Goal: Task Accomplishment & Management: Manage account settings

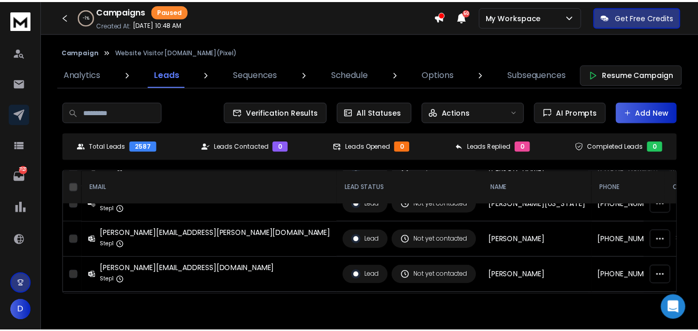
scroll to position [3490, 0]
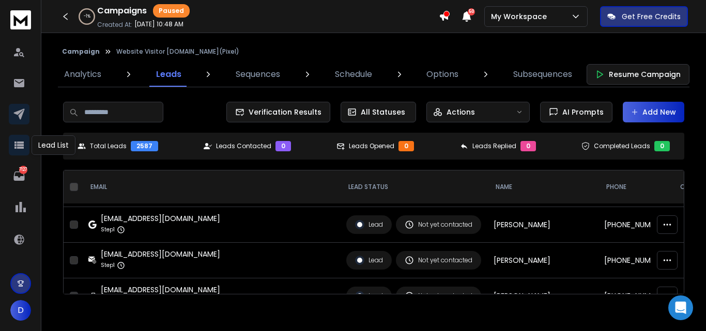
click at [17, 145] on icon at bounding box center [18, 145] width 9 height 7
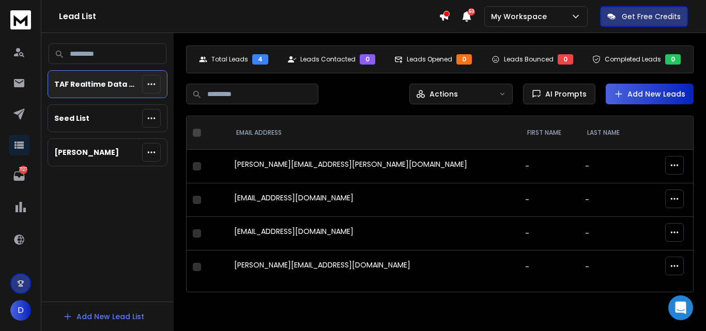
click at [227, 59] on p "Total Leads" at bounding box center [229, 59] width 37 height 8
click at [96, 117] on div "Seed List" at bounding box center [108, 118] width 120 height 28
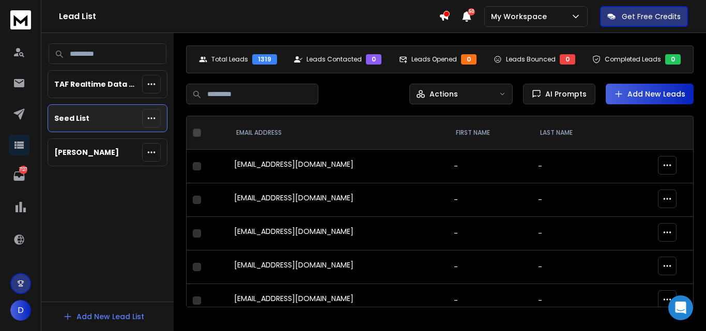
click at [109, 154] on p "[PERSON_NAME]" at bounding box center [86, 152] width 65 height 10
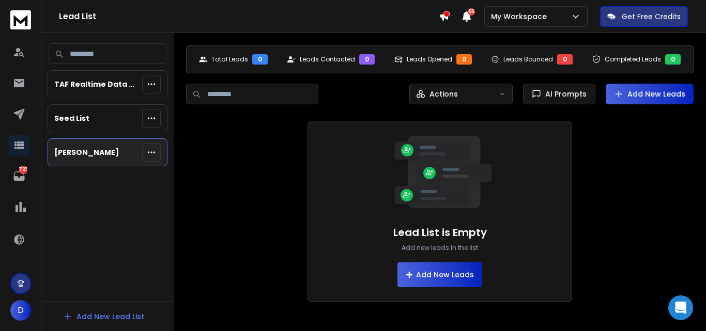
click at [183, 188] on div "Lead List is Empty Add new leads in the list Add New Leads" at bounding box center [434, 170] width 520 height 274
click at [111, 199] on div "TAF Realtime Data Stream Seed List [PERSON_NAME]" at bounding box center [107, 180] width 132 height 220
click at [175, 195] on div "Lead List is Empty Add new leads in the list Add New Leads" at bounding box center [434, 170] width 520 height 274
click at [118, 204] on div "TAF Realtime Data Stream Seed List [PERSON_NAME]" at bounding box center [107, 180] width 132 height 220
click at [234, 61] on p "Total Leads" at bounding box center [229, 59] width 37 height 8
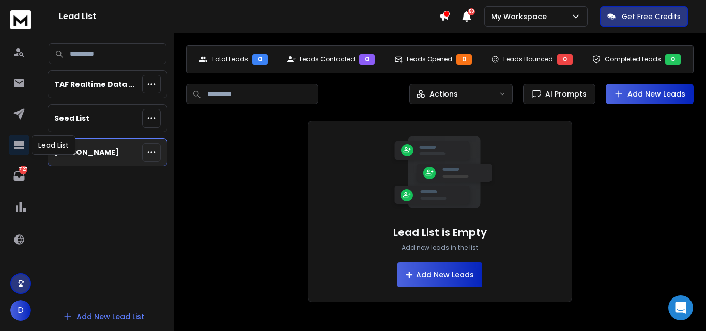
click at [18, 146] on icon at bounding box center [19, 145] width 12 height 12
click at [16, 146] on icon at bounding box center [18, 145] width 9 height 7
click at [14, 146] on icon at bounding box center [19, 145] width 12 height 12
click at [19, 115] on icon at bounding box center [19, 114] width 12 height 12
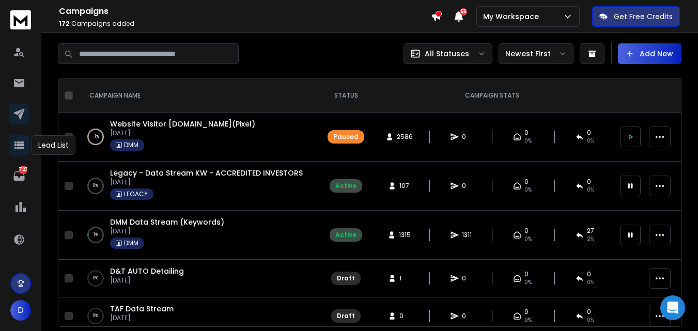
click at [18, 144] on icon at bounding box center [19, 145] width 12 height 12
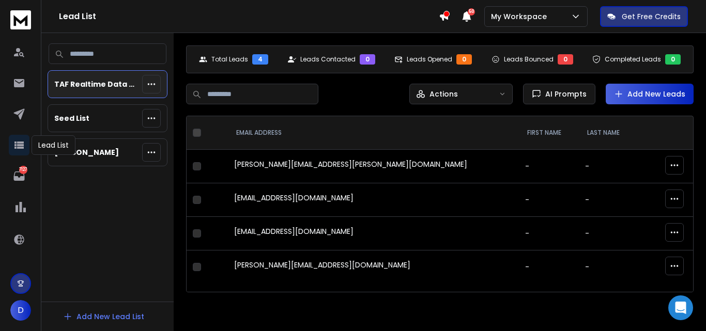
click at [64, 205] on div "TAF Realtime Data Stream Seed List [PERSON_NAME]" at bounding box center [107, 180] width 132 height 220
click at [18, 141] on icon at bounding box center [19, 145] width 12 height 12
click at [14, 152] on link at bounding box center [19, 145] width 21 height 21
click at [14, 146] on icon at bounding box center [19, 145] width 12 height 12
click at [19, 143] on icon at bounding box center [18, 145] width 9 height 7
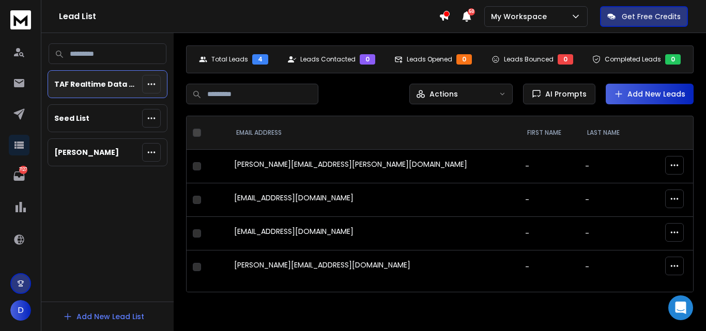
click at [628, 96] on link "Add New Leads" at bounding box center [649, 94] width 71 height 10
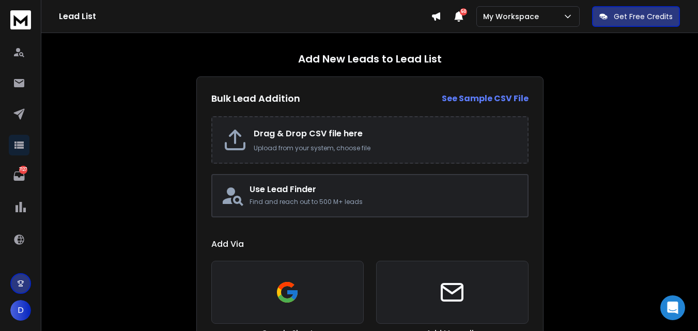
click at [350, 63] on h1 "Add New Leads to Lead List" at bounding box center [370, 59] width 144 height 14
drag, startPoint x: 60, startPoint y: 19, endPoint x: 68, endPoint y: 15, distance: 8.8
click at [61, 19] on h1 "Lead List" at bounding box center [245, 16] width 372 height 12
click at [75, 14] on h1 "Lead List" at bounding box center [245, 16] width 372 height 12
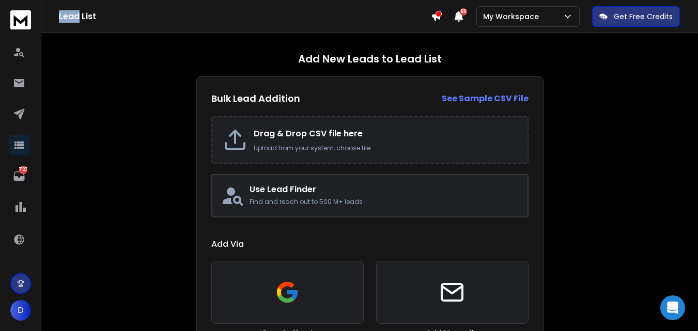
drag, startPoint x: 75, startPoint y: 14, endPoint x: 81, endPoint y: 14, distance: 5.7
click at [76, 14] on h1 "Lead List" at bounding box center [245, 16] width 372 height 12
drag, startPoint x: 97, startPoint y: 16, endPoint x: 132, endPoint y: 24, distance: 36.0
click at [99, 17] on h1 "Lead List" at bounding box center [245, 16] width 372 height 12
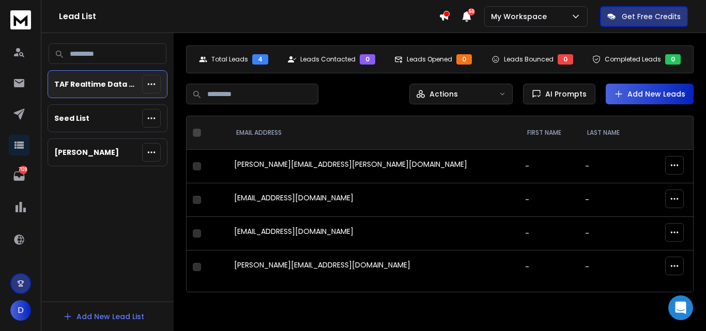
click at [116, 214] on div "TAF Realtime Data Stream Seed List [PERSON_NAME]" at bounding box center [107, 180] width 132 height 220
click at [96, 318] on button "Add New Lead List" at bounding box center [104, 316] width 98 height 21
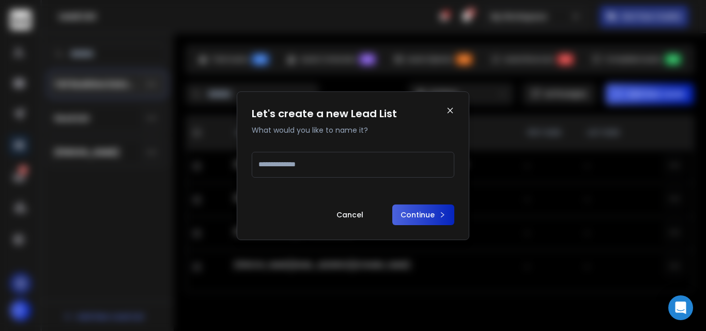
click at [324, 167] on input at bounding box center [353, 165] width 202 height 26
paste input "**********"
drag, startPoint x: 297, startPoint y: 165, endPoint x: 228, endPoint y: 165, distance: 69.2
click at [222, 165] on div "**********" at bounding box center [353, 165] width 706 height 169
click at [289, 164] on input "**********" at bounding box center [353, 165] width 202 height 26
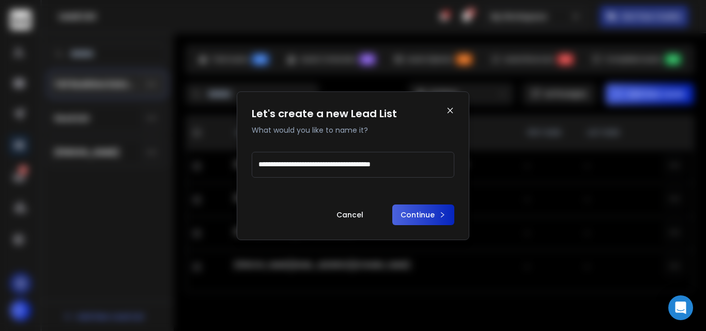
drag, startPoint x: 284, startPoint y: 163, endPoint x: 250, endPoint y: 163, distance: 34.1
click at [250, 163] on div "**********" at bounding box center [353, 165] width 232 height 149
type input "**********"
click at [424, 215] on button "Continue" at bounding box center [423, 215] width 62 height 21
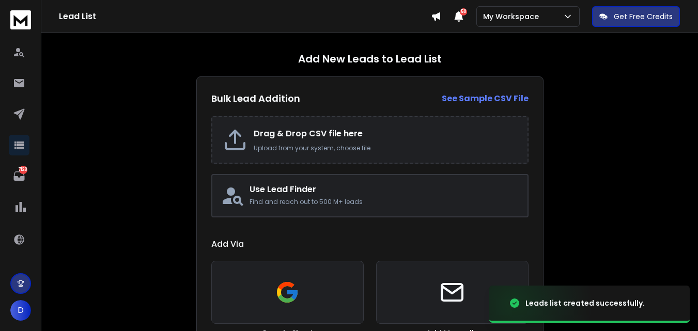
click at [298, 145] on p "Upload from your system, choose file" at bounding box center [385, 148] width 263 height 8
type input "**********"
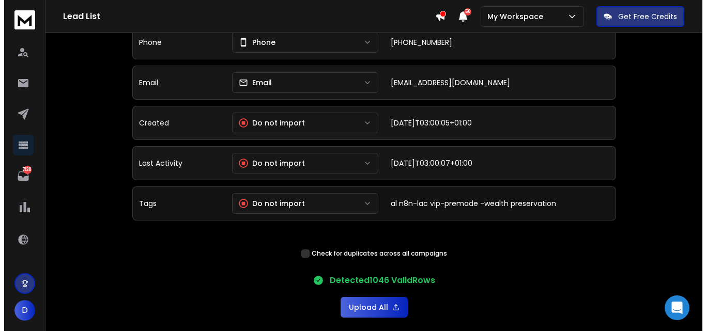
scroll to position [449, 0]
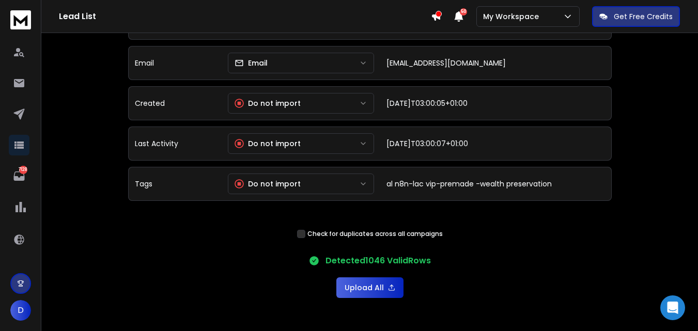
click at [301, 234] on button "Check for duplicates across all campaigns" at bounding box center [301, 234] width 8 height 8
click at [303, 233] on button "Check for duplicates across all campaigns" at bounding box center [301, 234] width 8 height 8
click at [364, 292] on button "Upload All" at bounding box center [369, 287] width 67 height 21
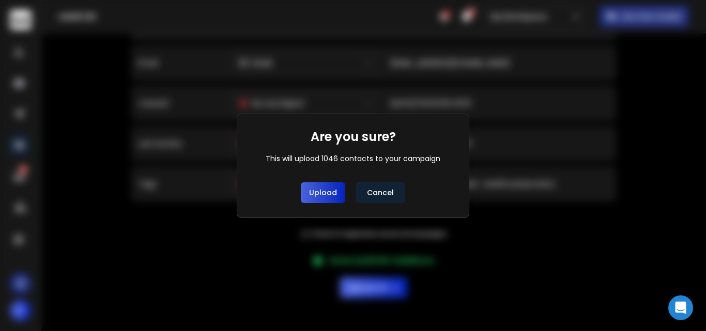
click at [323, 197] on button "Upload" at bounding box center [323, 192] width 44 height 21
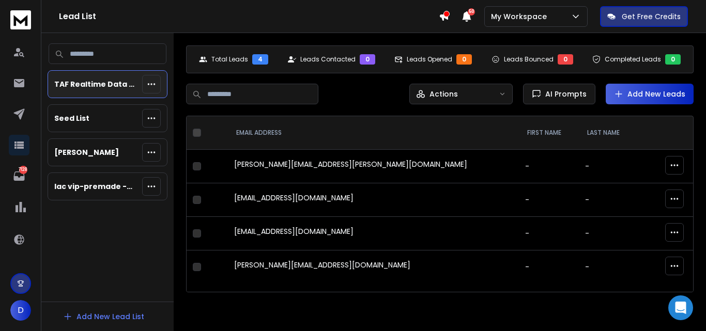
click at [637, 96] on link "Add New Leads" at bounding box center [649, 94] width 71 height 10
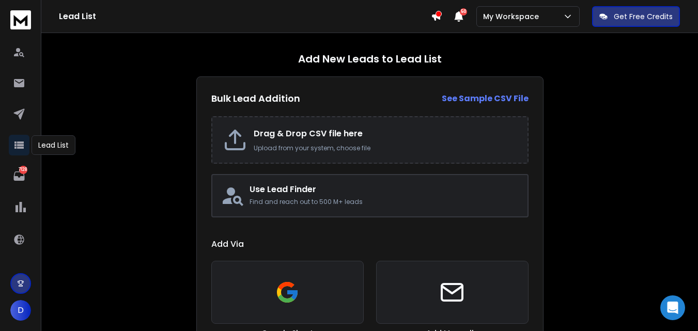
click at [20, 145] on icon at bounding box center [18, 145] width 9 height 7
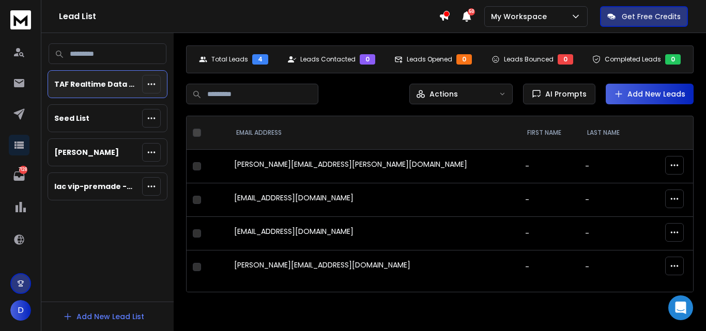
click at [89, 56] on input at bounding box center [108, 53] width 118 height 21
click at [102, 316] on button "Add New Lead List" at bounding box center [104, 316] width 98 height 21
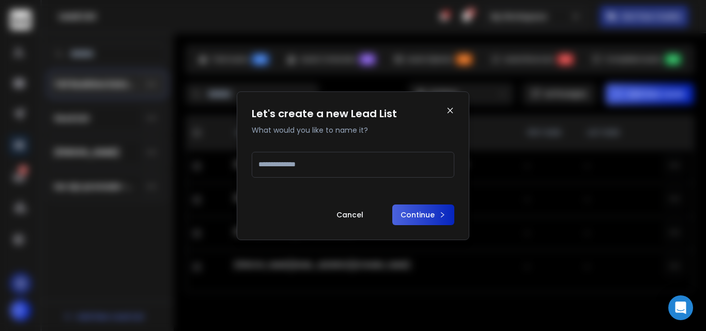
click at [320, 167] on input at bounding box center [353, 165] width 202 height 26
paste input "**********"
drag, startPoint x: 284, startPoint y: 164, endPoint x: 256, endPoint y: 164, distance: 27.4
click at [256, 164] on input "**********" at bounding box center [353, 165] width 202 height 26
type input "**********"
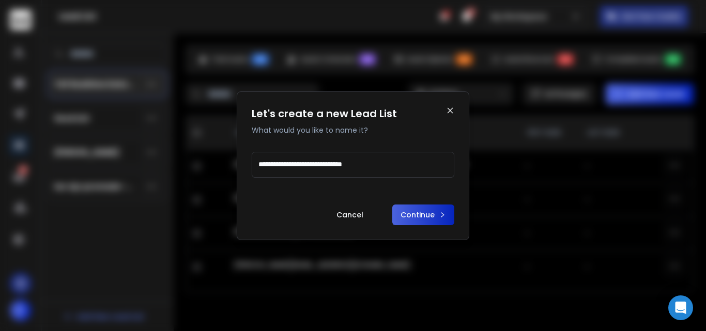
click at [412, 213] on button "Continue" at bounding box center [423, 215] width 62 height 21
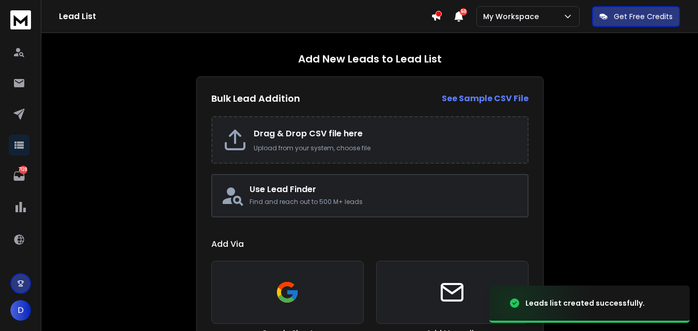
click at [301, 143] on div "Drag & Drop CSV file here Upload from your system, choose file" at bounding box center [385, 140] width 263 height 25
type input "**********"
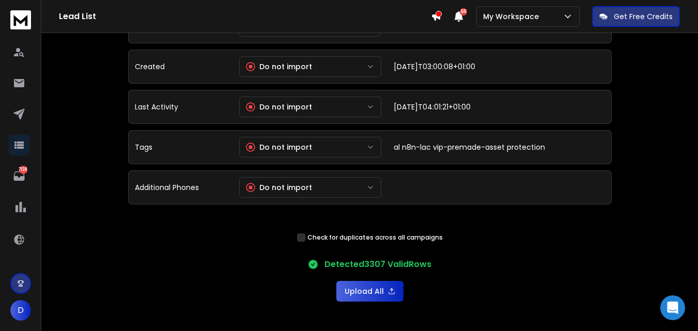
scroll to position [489, 0]
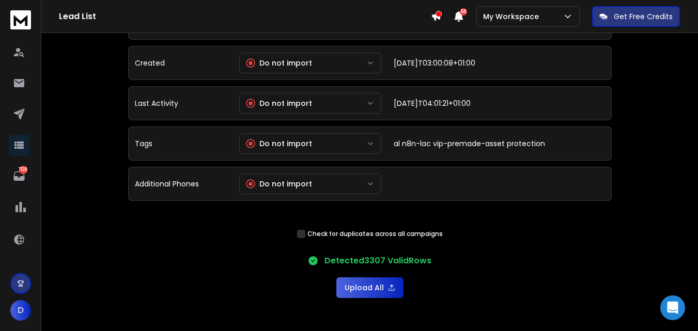
click at [371, 290] on button "Upload All" at bounding box center [369, 287] width 67 height 21
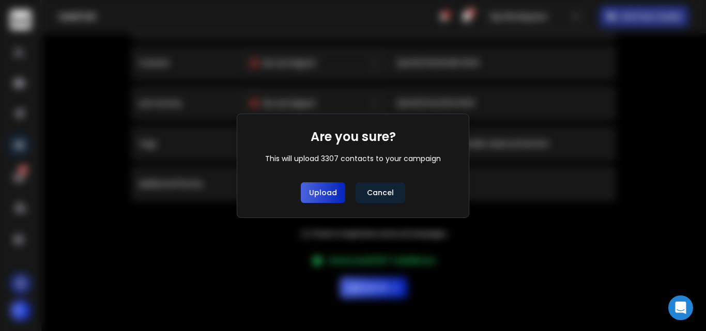
click at [326, 196] on button "Upload" at bounding box center [323, 192] width 44 height 21
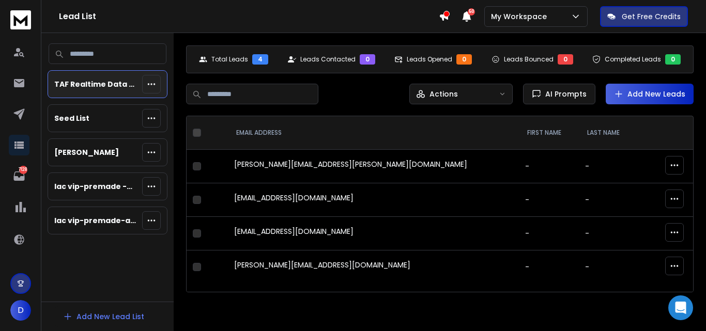
click at [88, 317] on button "Add New Lead List" at bounding box center [104, 316] width 98 height 21
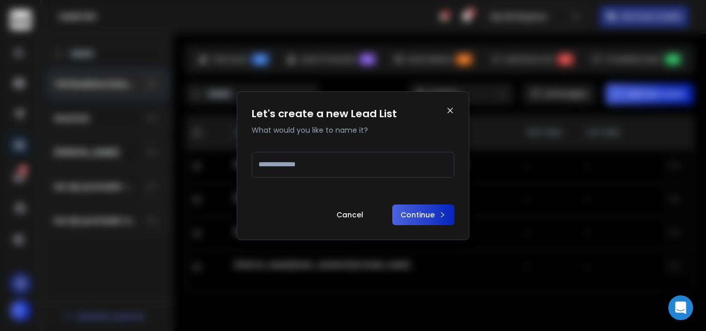
click at [311, 168] on input at bounding box center [353, 165] width 202 height 26
paste input "**********"
type input "**********"
click at [407, 215] on button "Continue" at bounding box center [423, 215] width 62 height 21
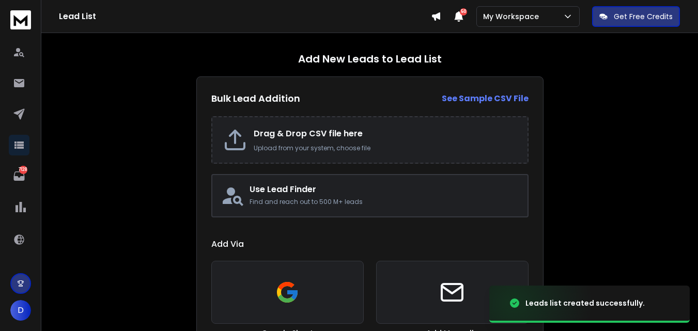
click at [269, 144] on p "Upload from your system, choose file" at bounding box center [385, 148] width 263 height 8
type input "**********"
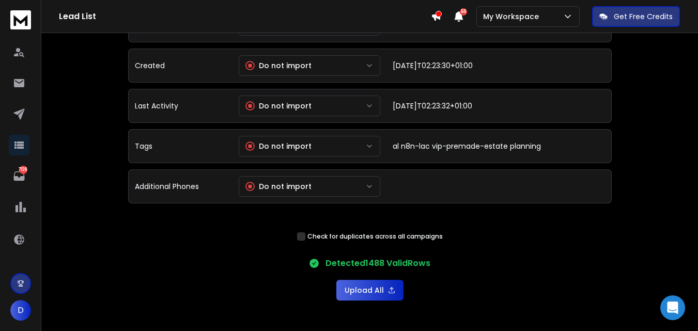
scroll to position [489, 0]
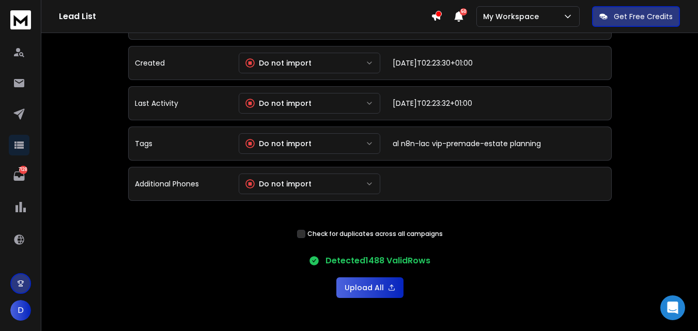
click at [371, 290] on button "Upload All" at bounding box center [369, 287] width 67 height 21
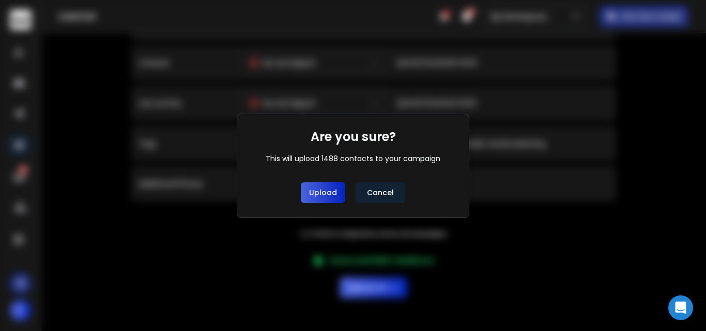
click at [325, 201] on button "Upload" at bounding box center [323, 192] width 44 height 21
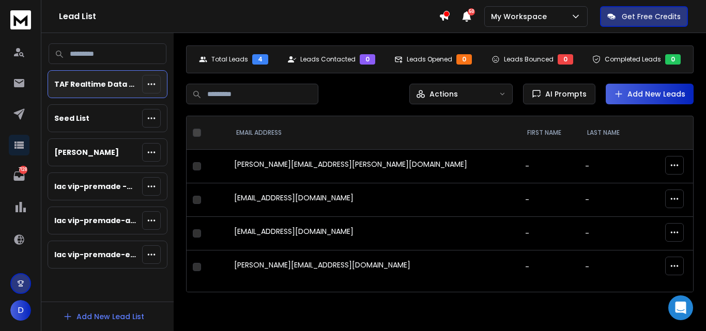
click at [103, 189] on p "lac vip-premade -wealth preservation" at bounding box center [96, 186] width 84 height 10
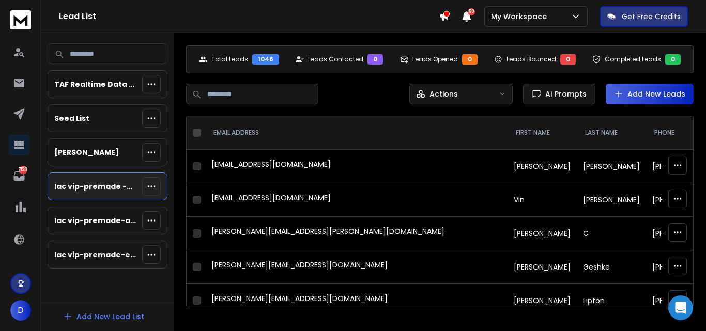
click at [150, 184] on icon "button" at bounding box center [151, 186] width 9 height 9
click at [129, 191] on p "lac vip-premade -wealth preservation" at bounding box center [96, 186] width 84 height 10
click at [112, 255] on p "lac vip-premade-estate planning" at bounding box center [96, 255] width 84 height 10
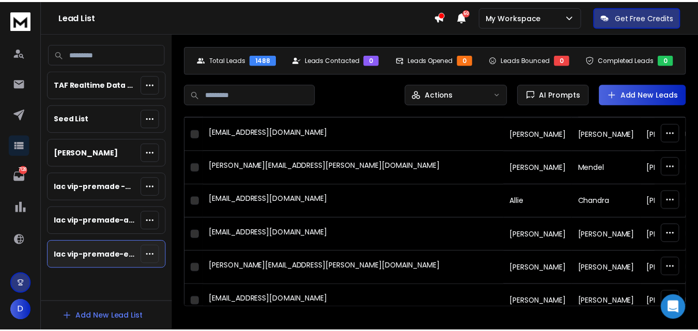
scroll to position [0, 0]
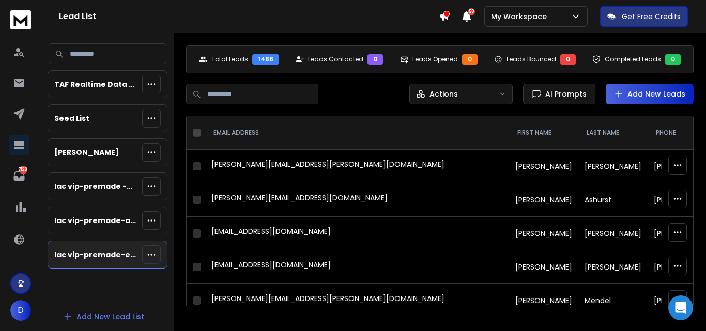
click at [658, 96] on link "Add New Leads" at bounding box center [649, 94] width 71 height 10
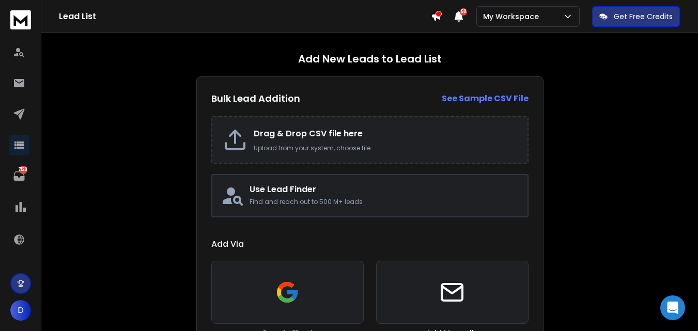
drag, startPoint x: 165, startPoint y: 129, endPoint x: 134, endPoint y: 116, distance: 32.9
click at [161, 123] on div "Add New Leads to Lead List Bulk Lead Addition See Sample CSV File Drag & Drop C…" at bounding box center [369, 204] width 657 height 304
click at [98, 71] on div "Add New Leads to Lead List Bulk Lead Addition See Sample CSV File Drag & Drop C…" at bounding box center [369, 204] width 657 height 304
click at [17, 147] on icon at bounding box center [19, 145] width 12 height 12
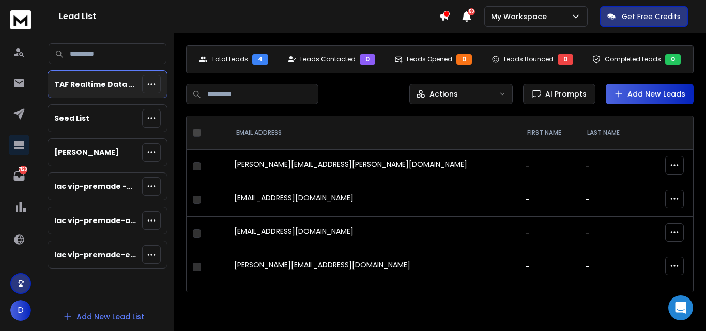
click at [113, 260] on div "lac vip-premade-estate planning" at bounding box center [108, 255] width 120 height 28
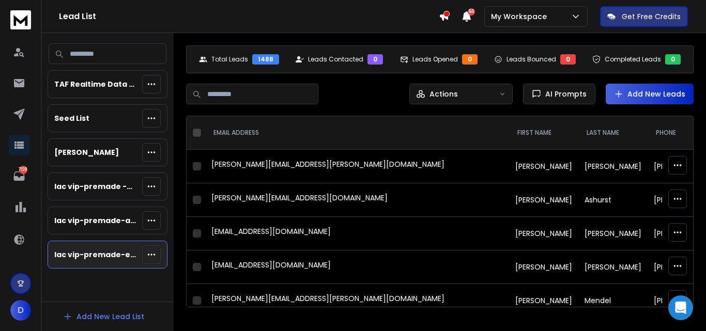
click at [146, 259] on button "button" at bounding box center [151, 254] width 19 height 19
click at [123, 276] on p "Edit List Name" at bounding box center [123, 277] width 50 height 10
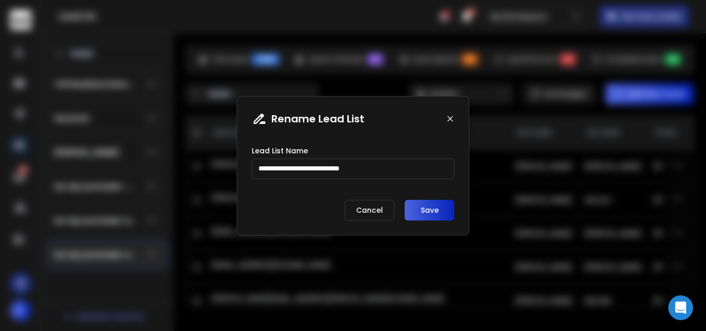
click at [452, 120] on icon at bounding box center [450, 119] width 8 height 8
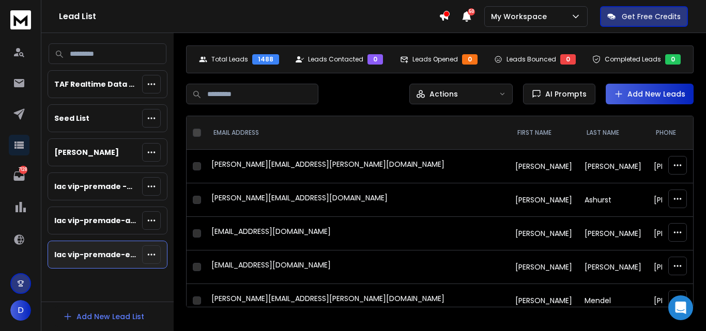
click at [115, 316] on button "Add New Lead List" at bounding box center [104, 316] width 98 height 21
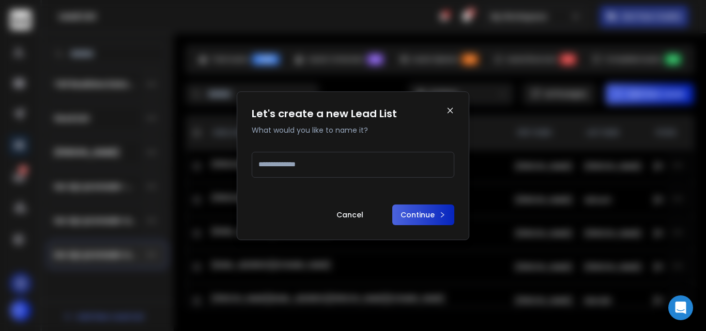
click at [273, 167] on input at bounding box center [353, 165] width 202 height 26
paste input "**********"
type input "**********"
click at [422, 211] on button "Continue" at bounding box center [423, 215] width 62 height 21
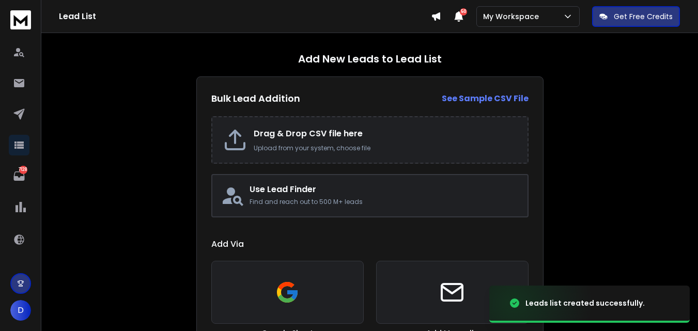
click at [291, 138] on h2 "Drag & Drop CSV file here" at bounding box center [385, 134] width 263 height 12
type input "**********"
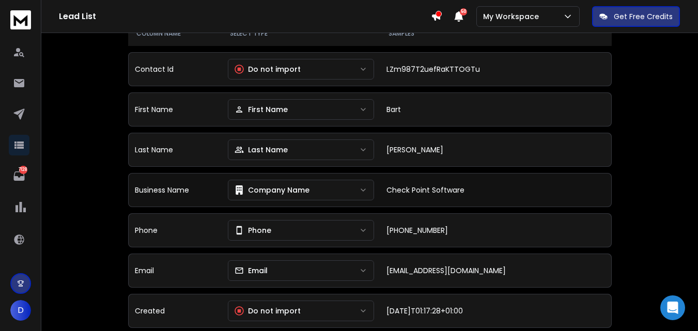
scroll to position [449, 0]
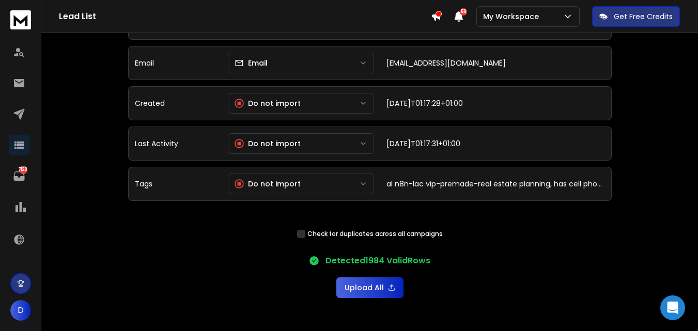
click at [380, 290] on button "Upload All" at bounding box center [369, 287] width 67 height 21
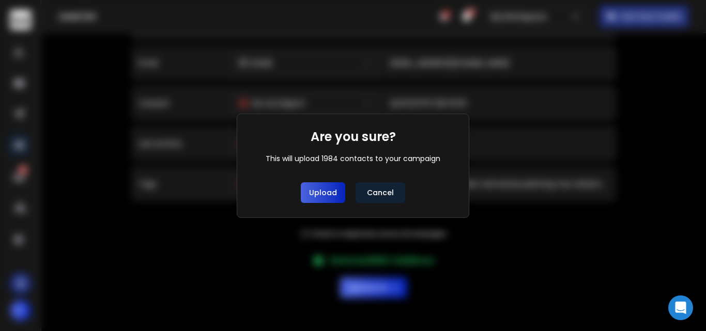
click at [322, 195] on button "Upload" at bounding box center [323, 192] width 44 height 21
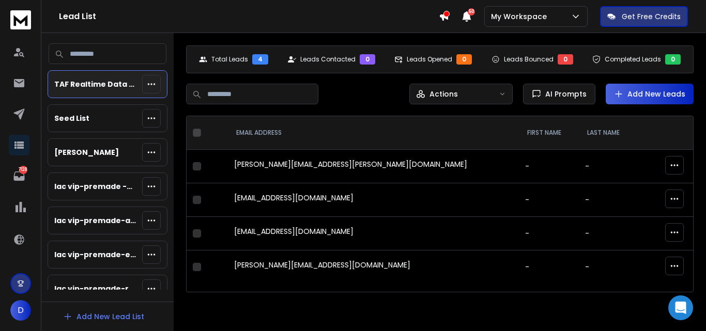
scroll to position [21, 0]
